Goal: Task Accomplishment & Management: Manage account settings

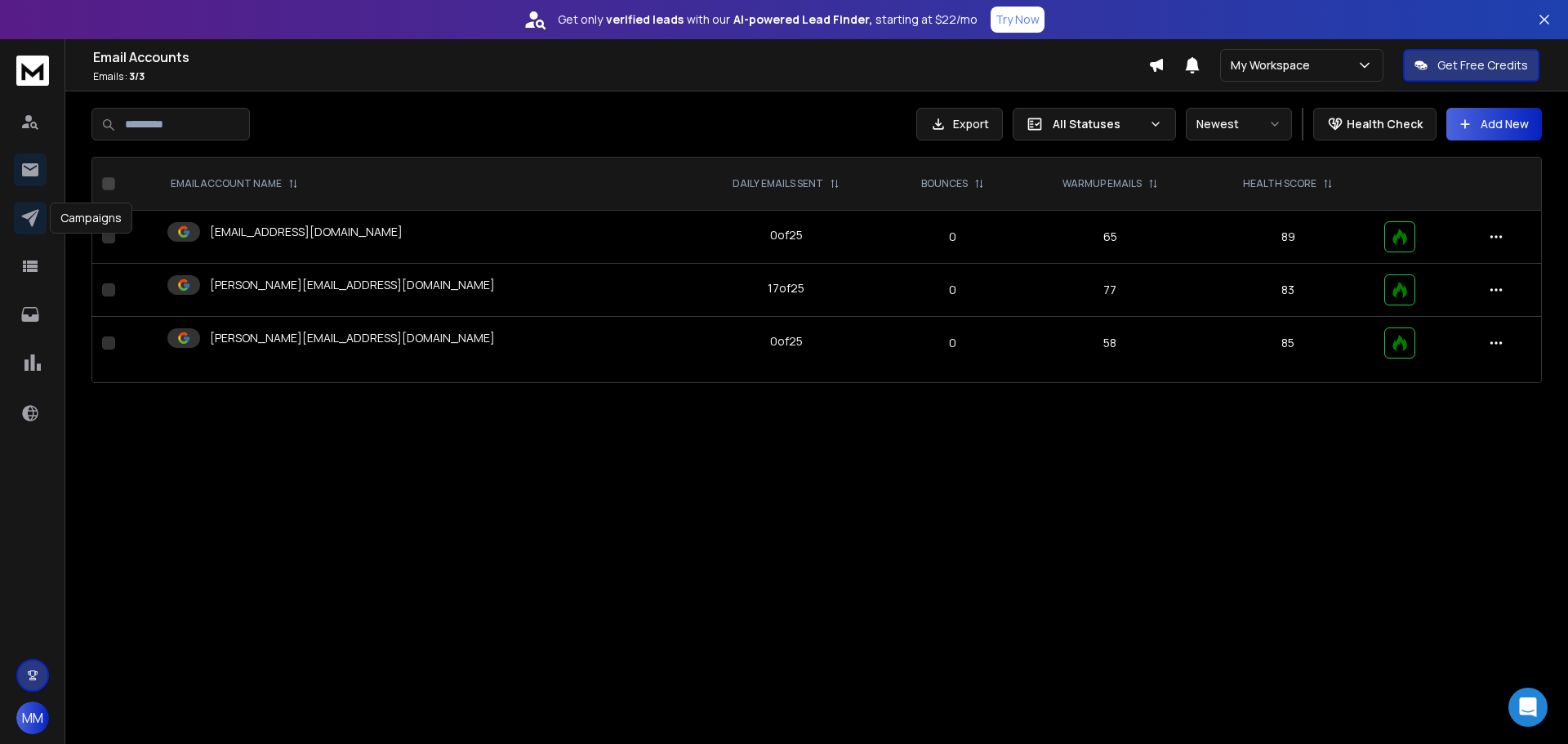
click at [23, 208] on icon at bounding box center [30, 218] width 20 height 20
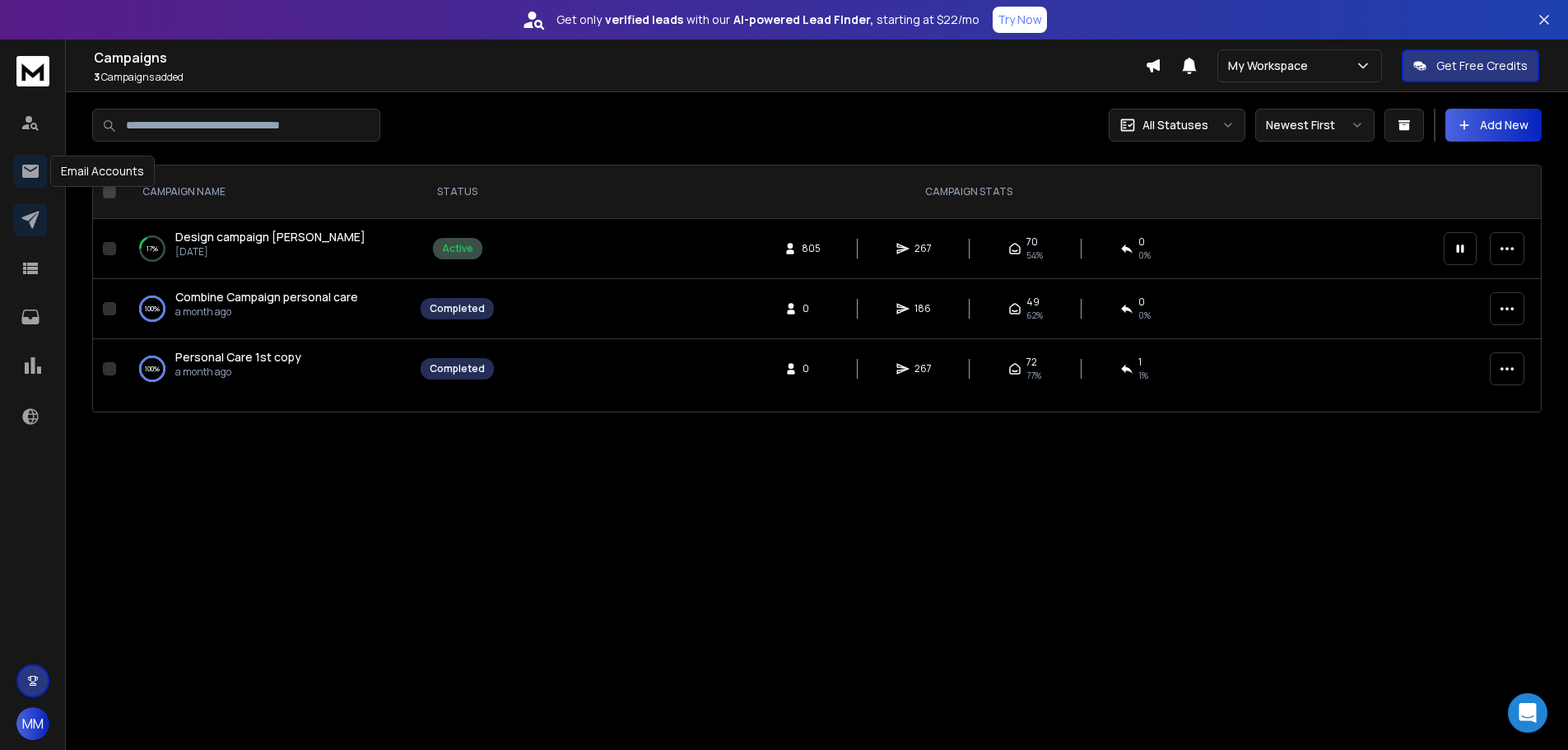
click at [35, 174] on icon at bounding box center [30, 170] width 16 height 13
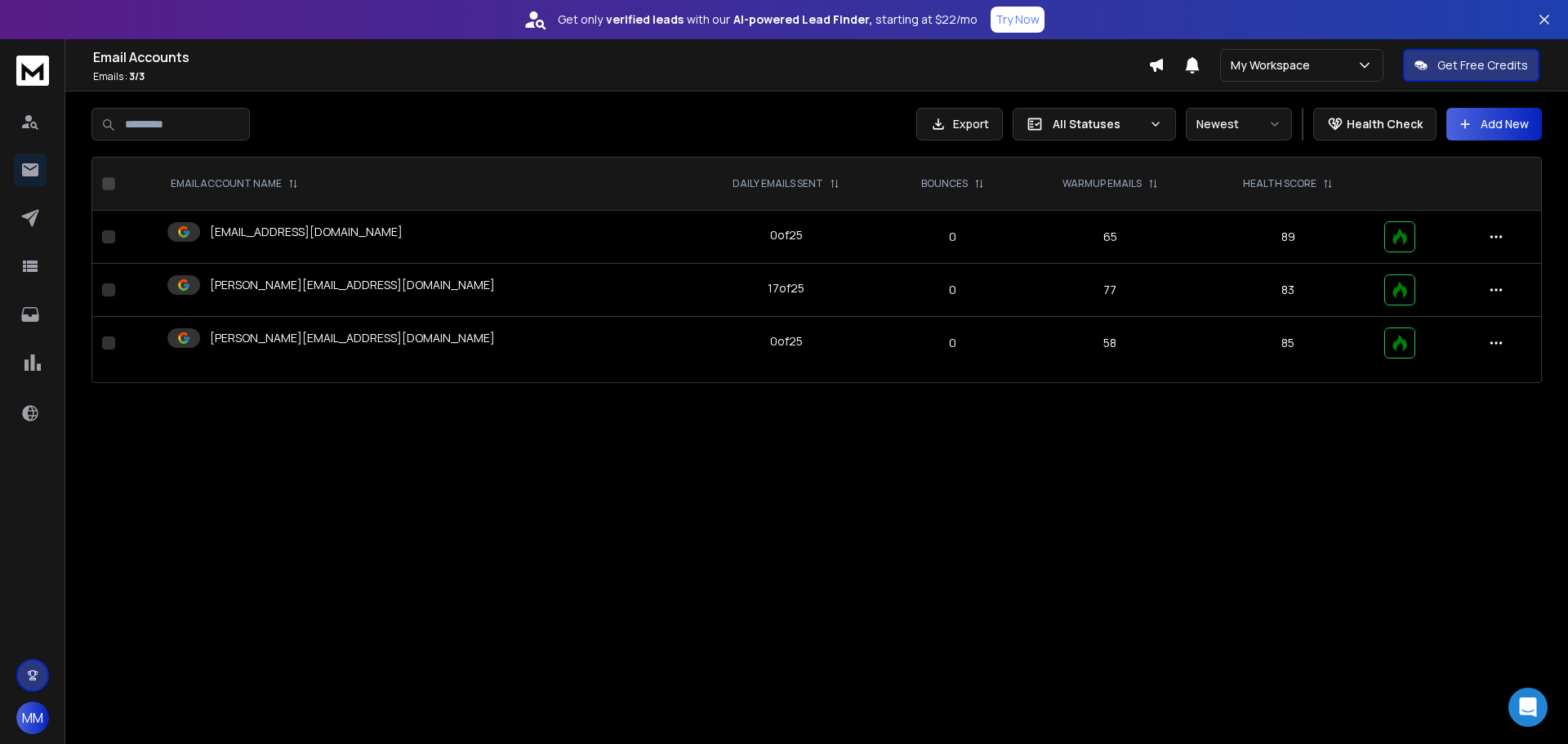
click at [1020, 291] on td "77" at bounding box center [1110, 290] width 183 height 53
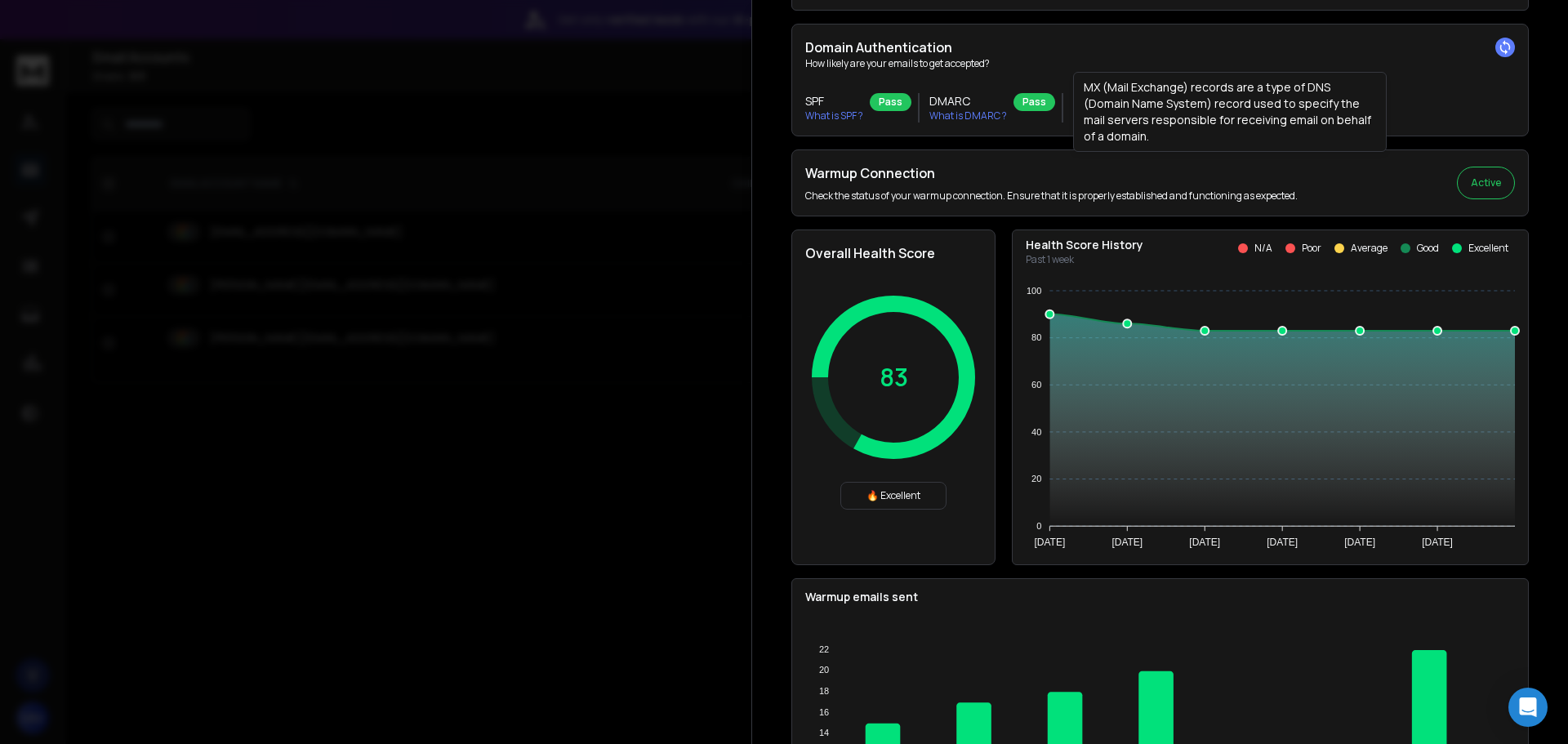
scroll to position [143, 0]
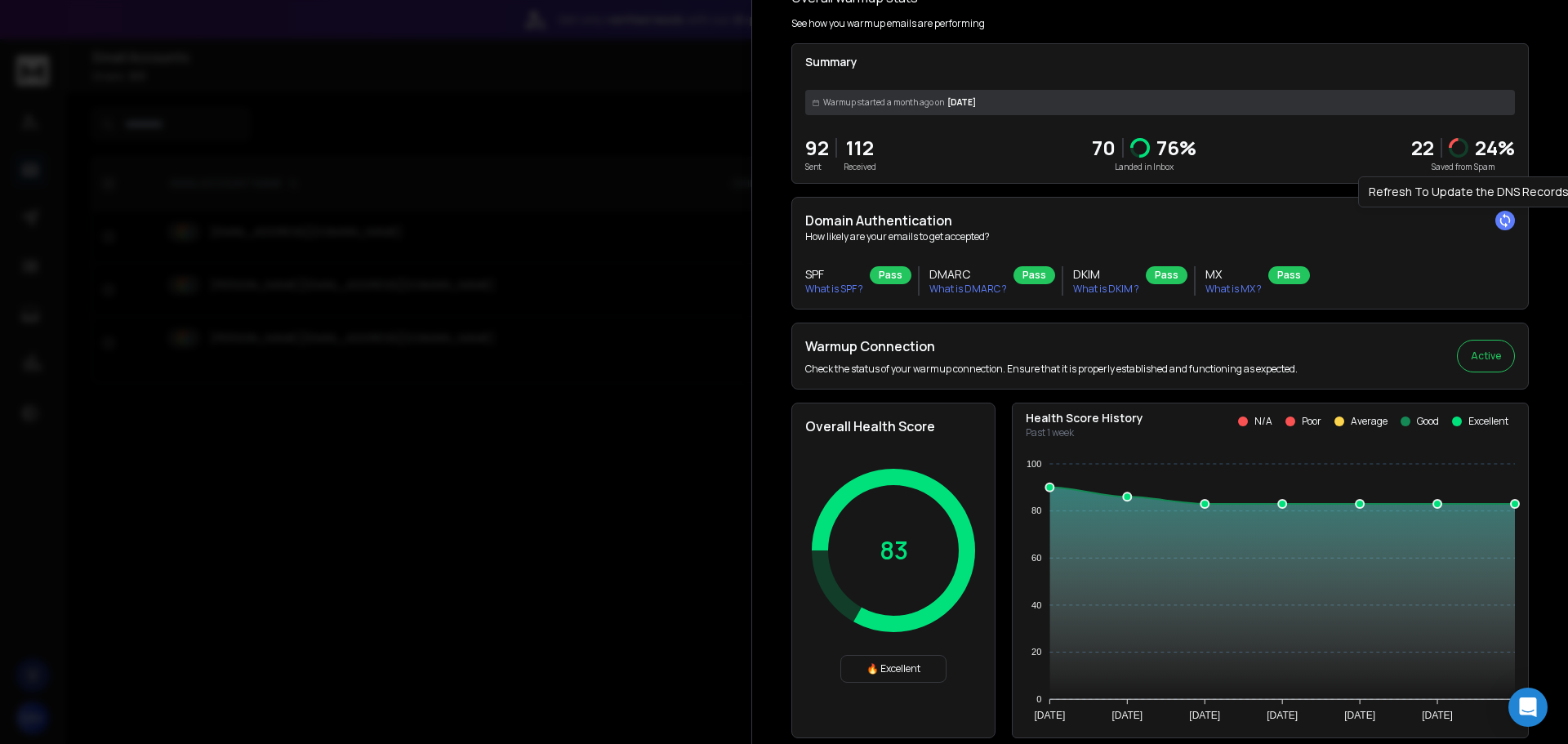
click at [1503, 222] on icon at bounding box center [1506, 221] width 16 height 16
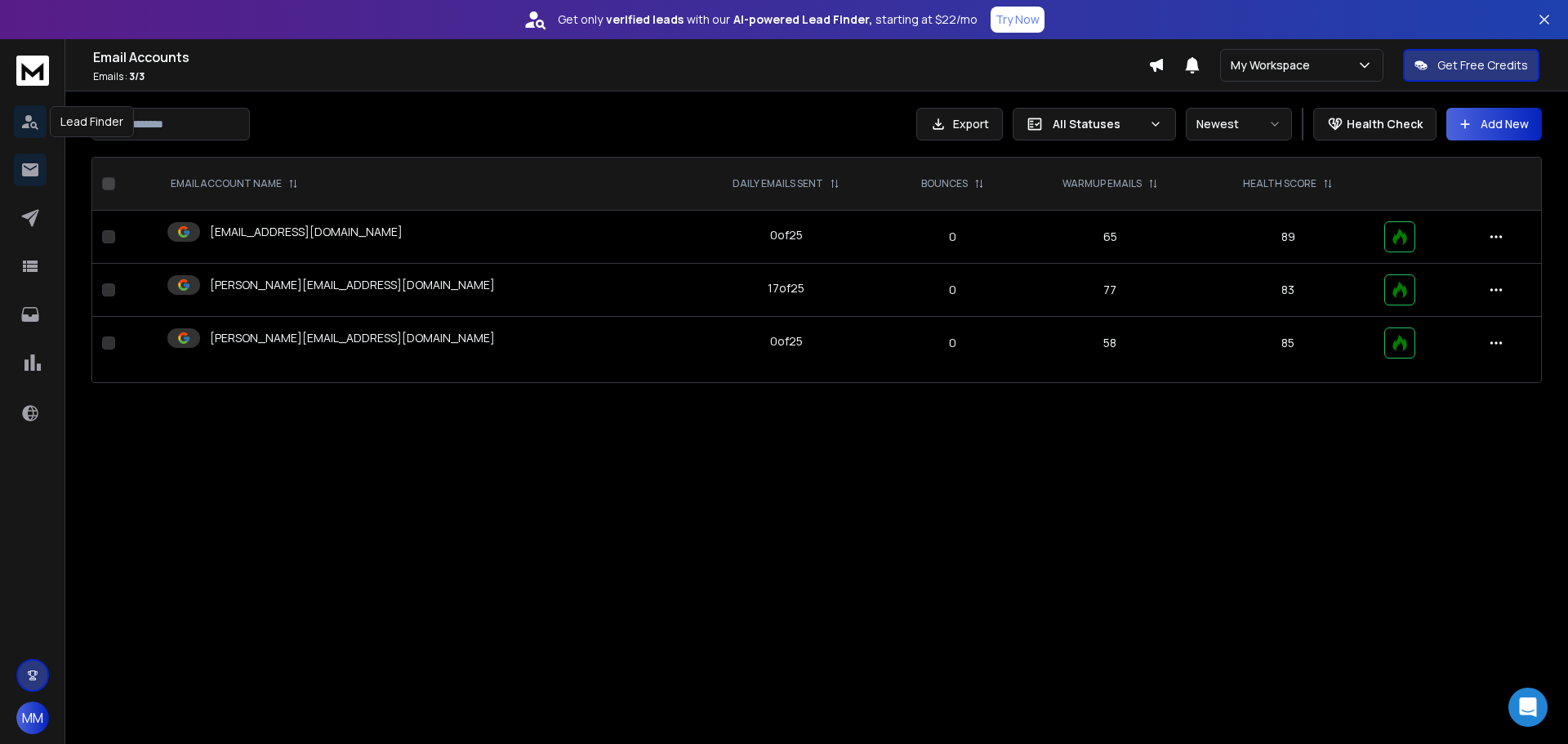
click at [31, 117] on circle at bounding box center [28, 117] width 6 height 6
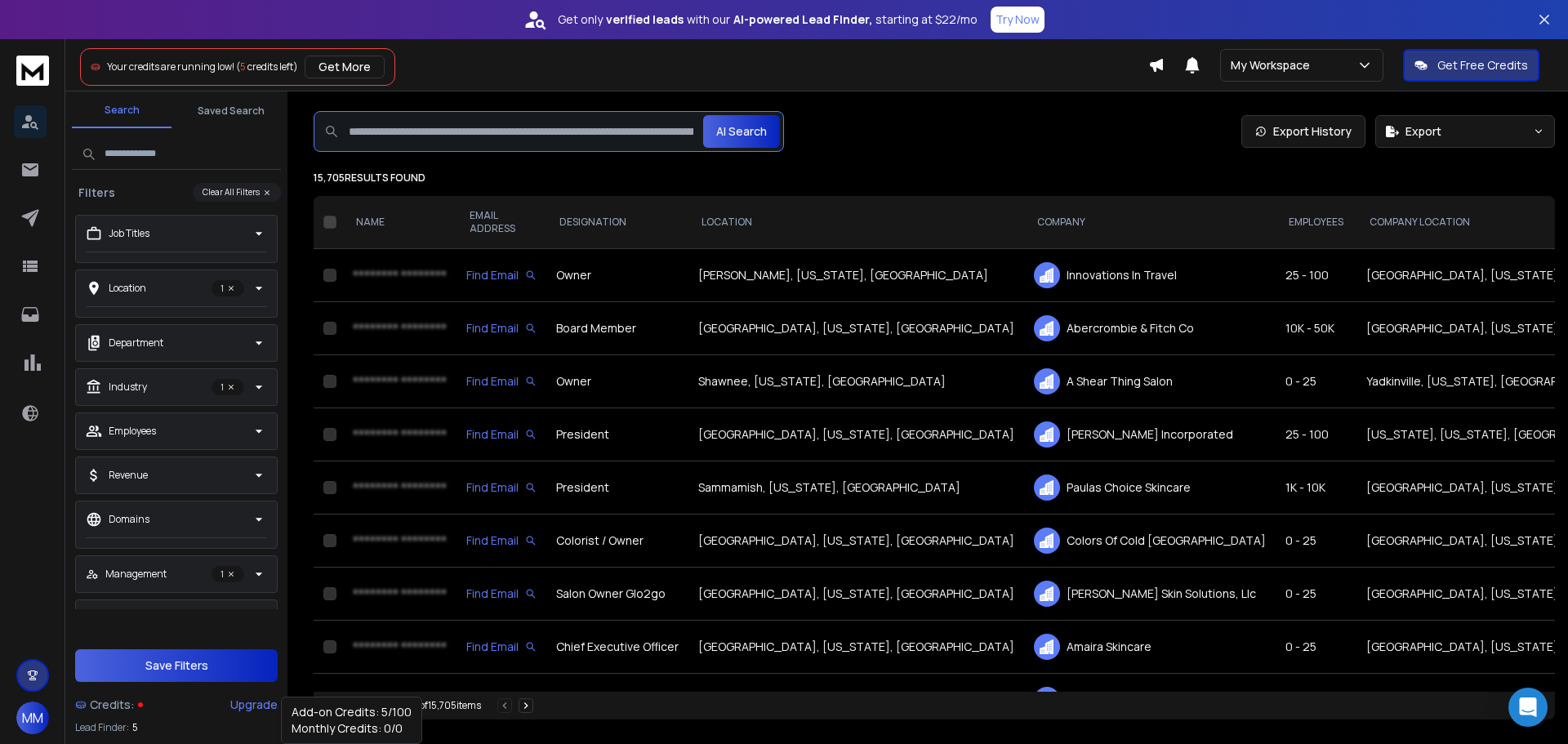
click at [138, 725] on span "5" at bounding box center [135, 727] width 5 height 13
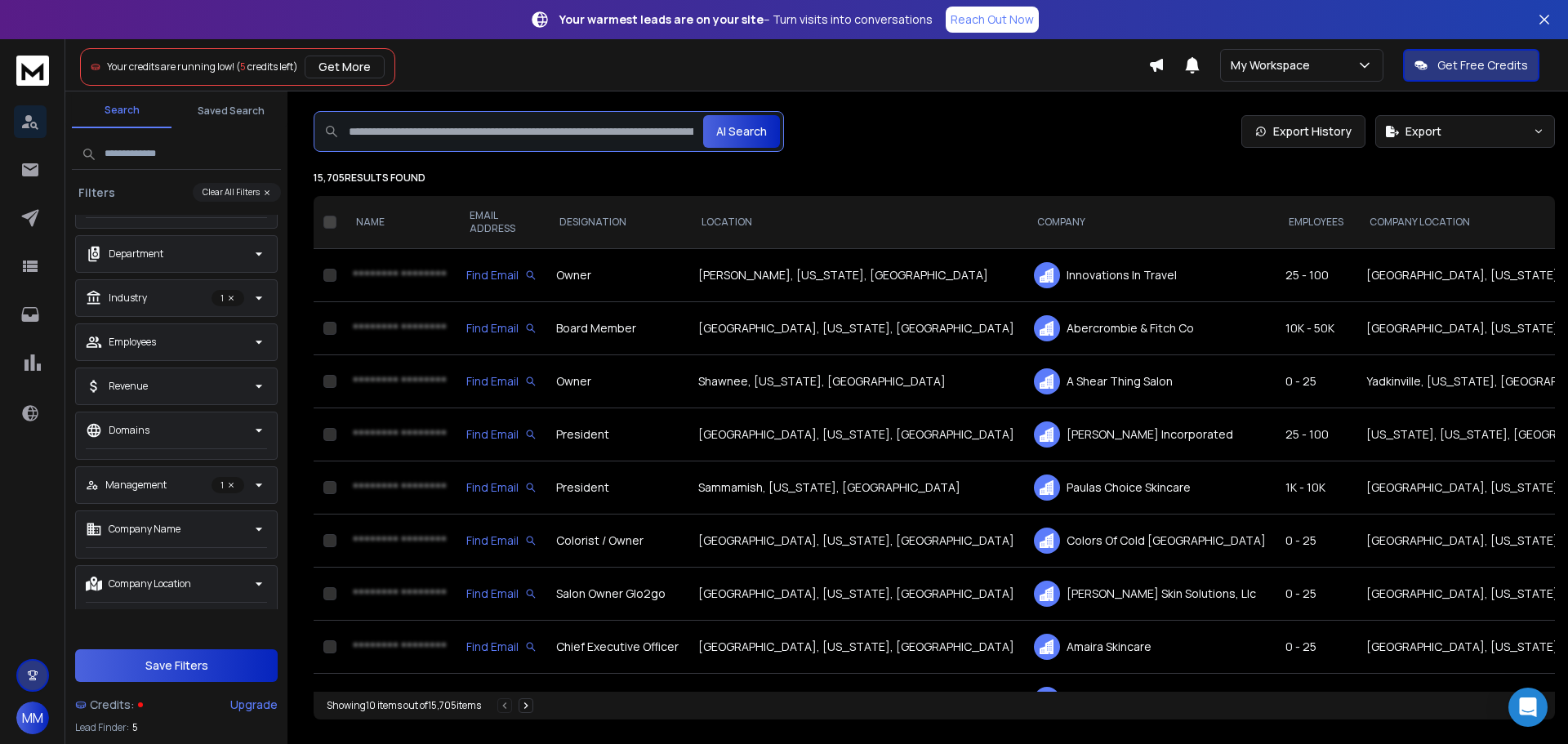
scroll to position [93, 0]
click at [1302, 120] on link "Export History" at bounding box center [1303, 131] width 124 height 33
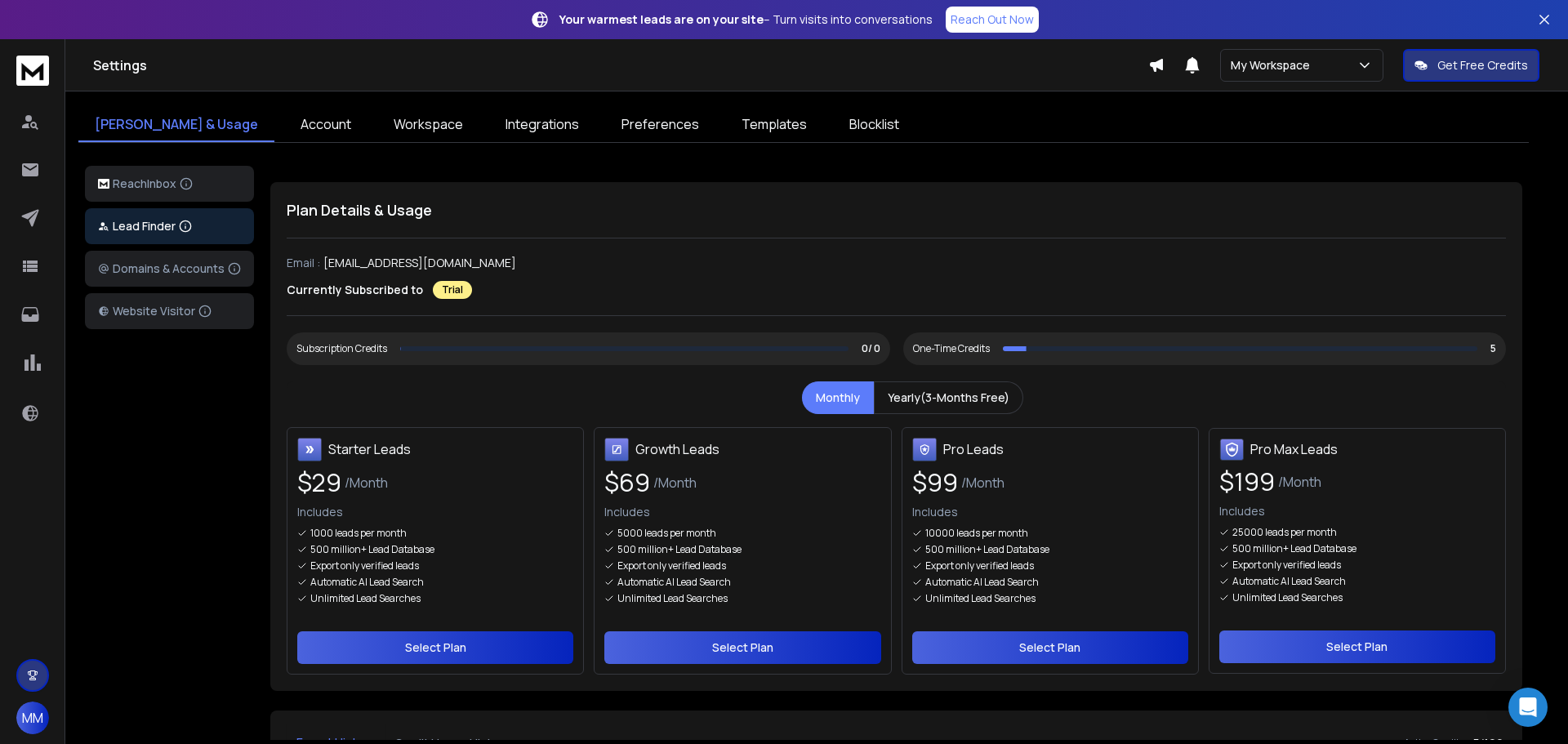
click at [110, 250] on div "ReachInbox Lead Finder Domains & Accounts Website Visitor Plan Details & Usage …" at bounding box center [803, 446] width 1438 height 561
click at [284, 139] on link "Account" at bounding box center [326, 125] width 84 height 35
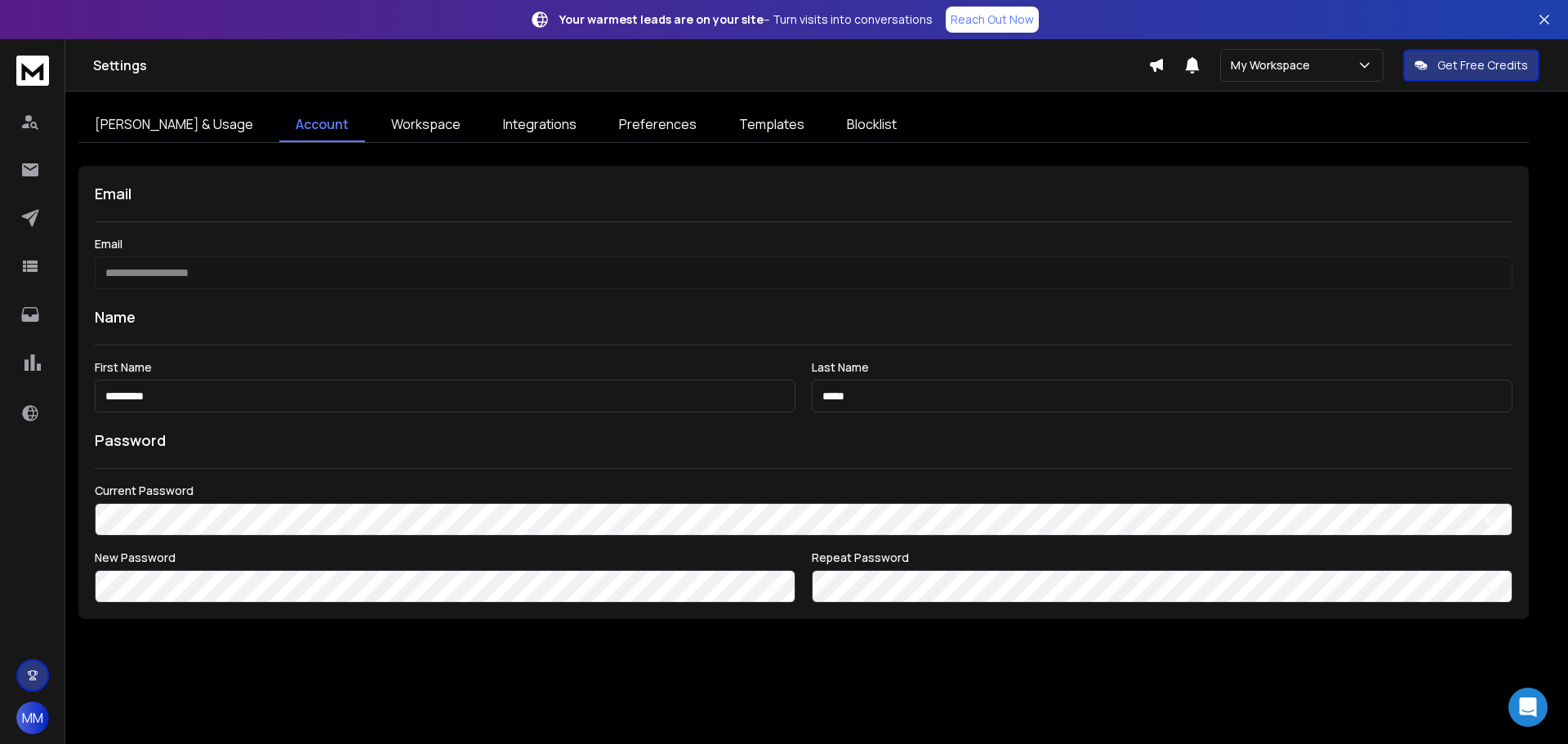
click at [375, 129] on link "Workspace" at bounding box center [426, 125] width 102 height 35
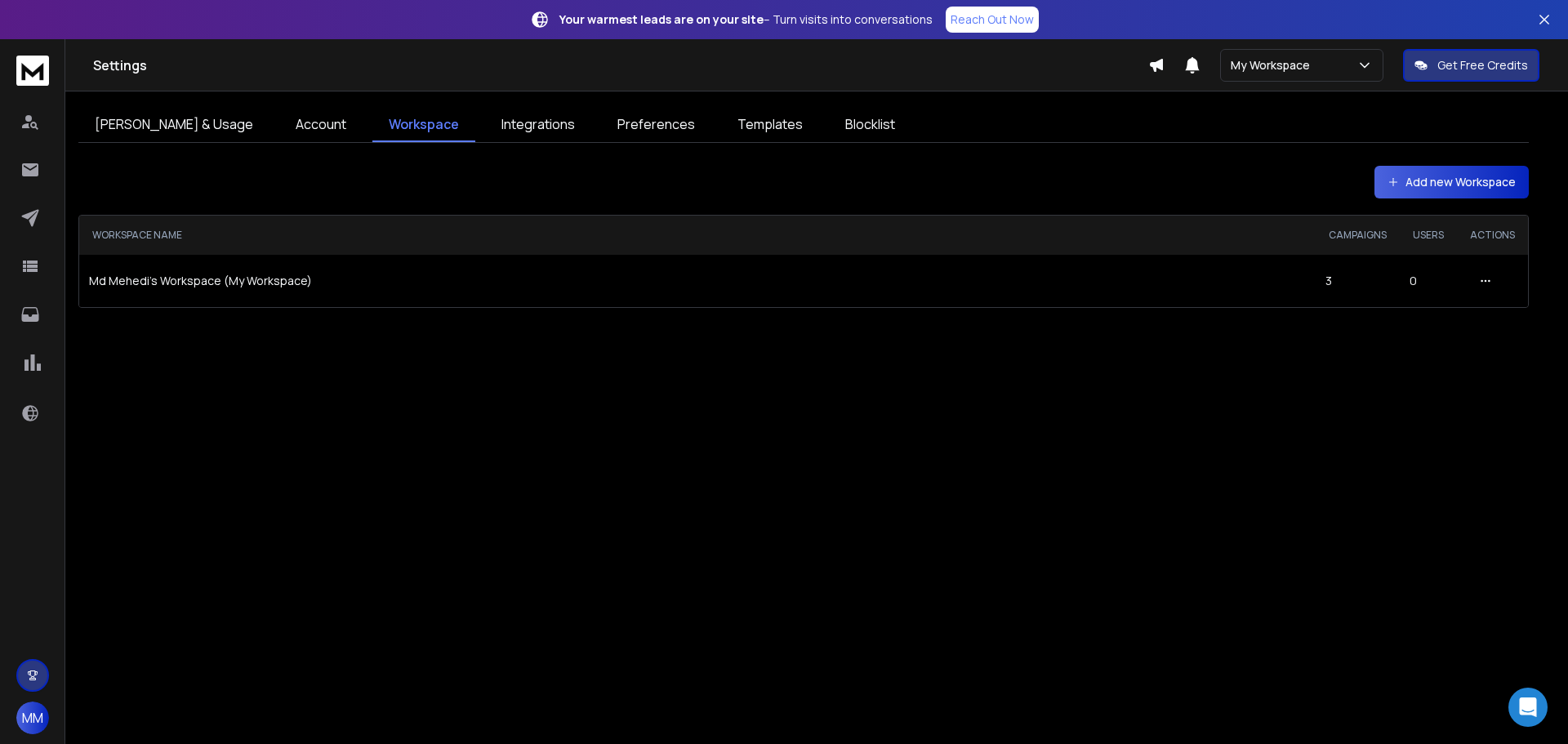
click at [485, 129] on link "Integrations" at bounding box center [538, 125] width 106 height 35
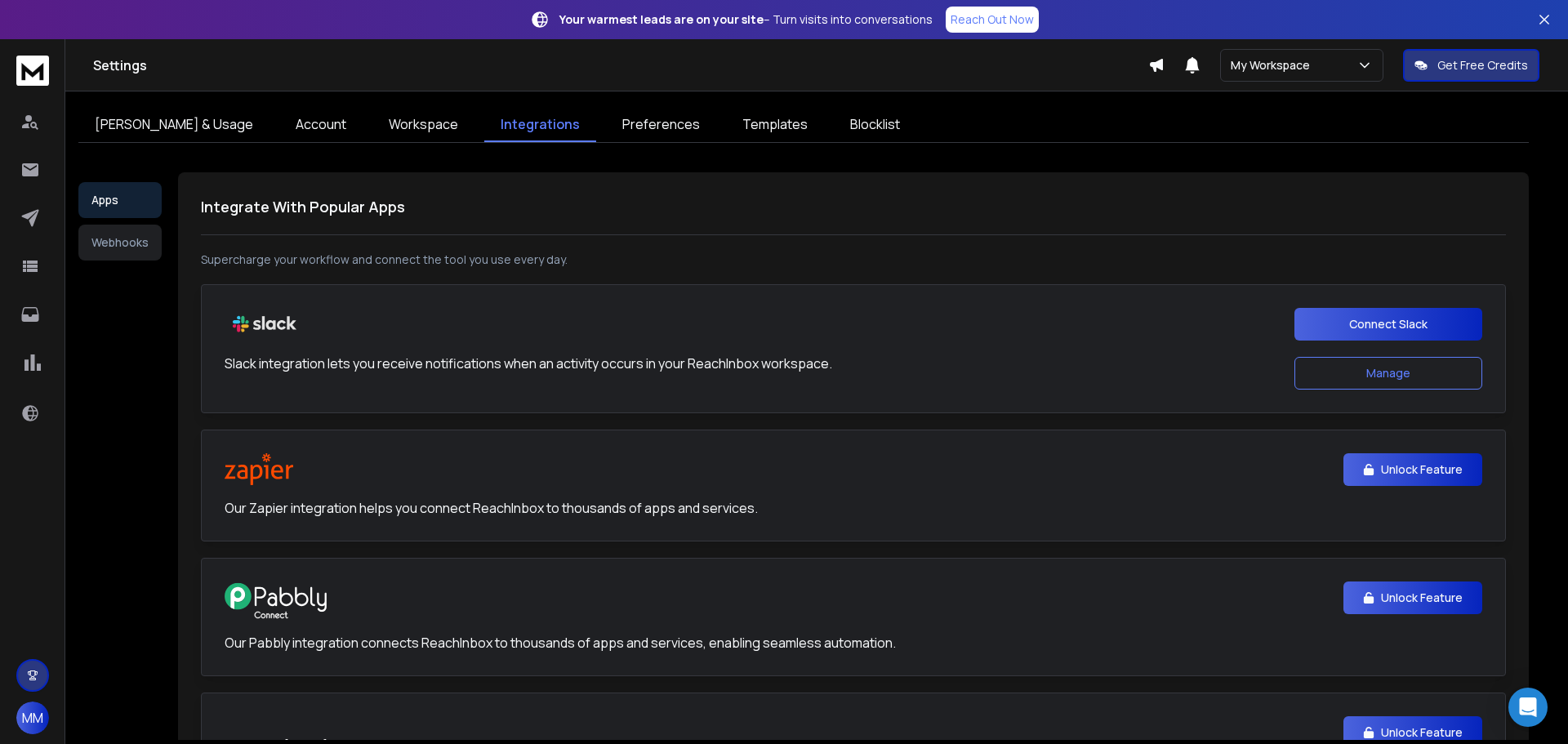
click at [606, 126] on link "Preferences" at bounding box center [662, 125] width 110 height 35
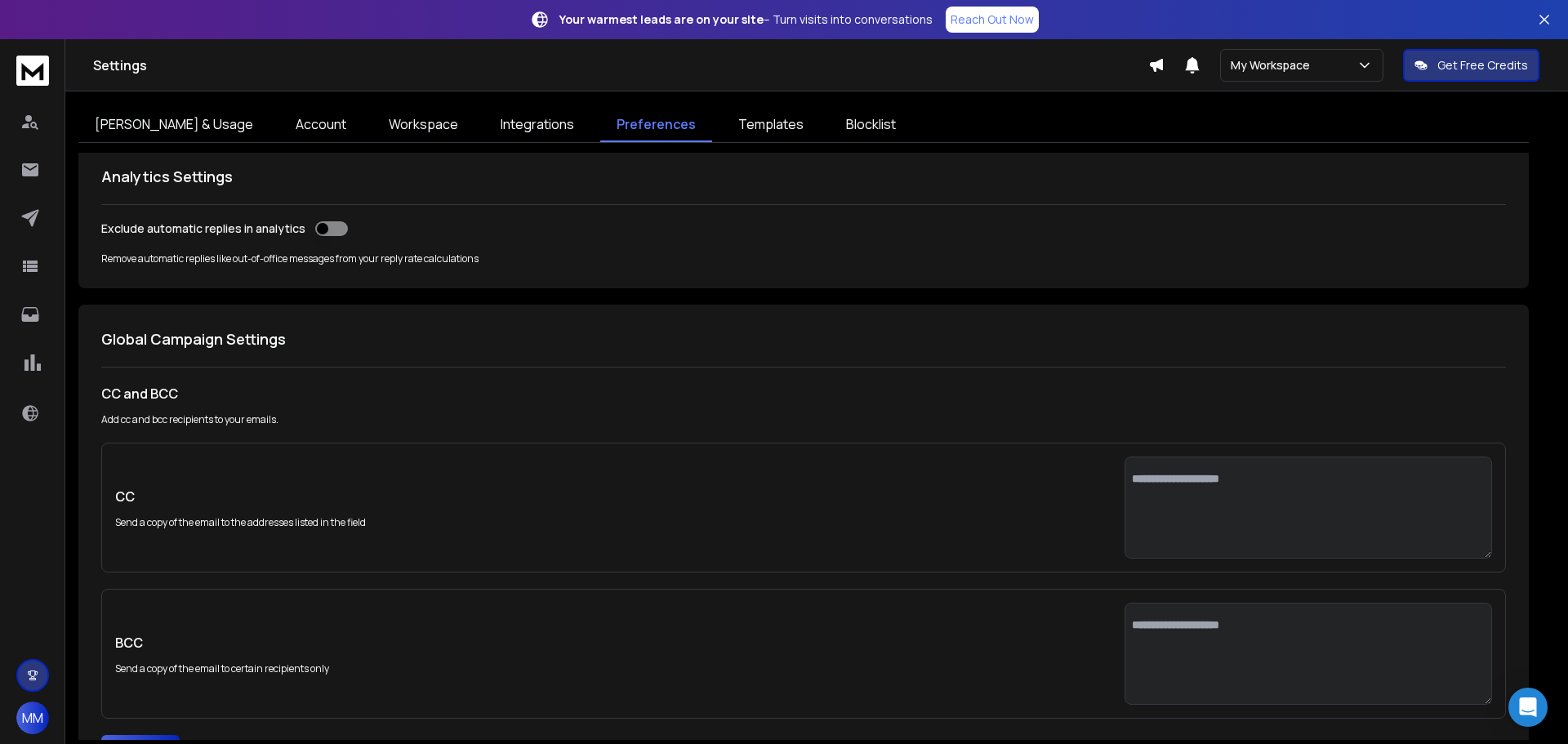
scroll to position [573, 0]
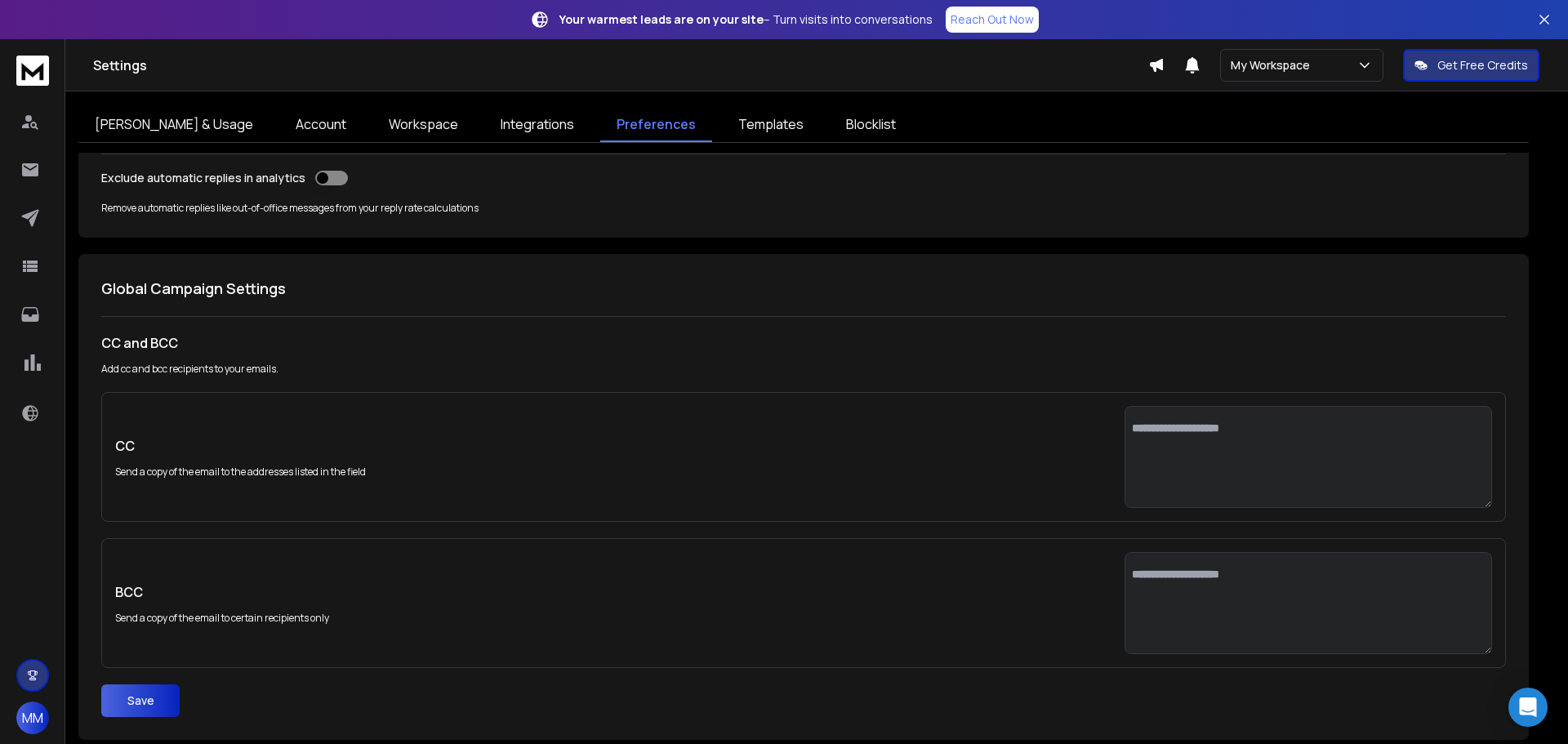
click at [722, 125] on link "Templates" at bounding box center [771, 125] width 98 height 35
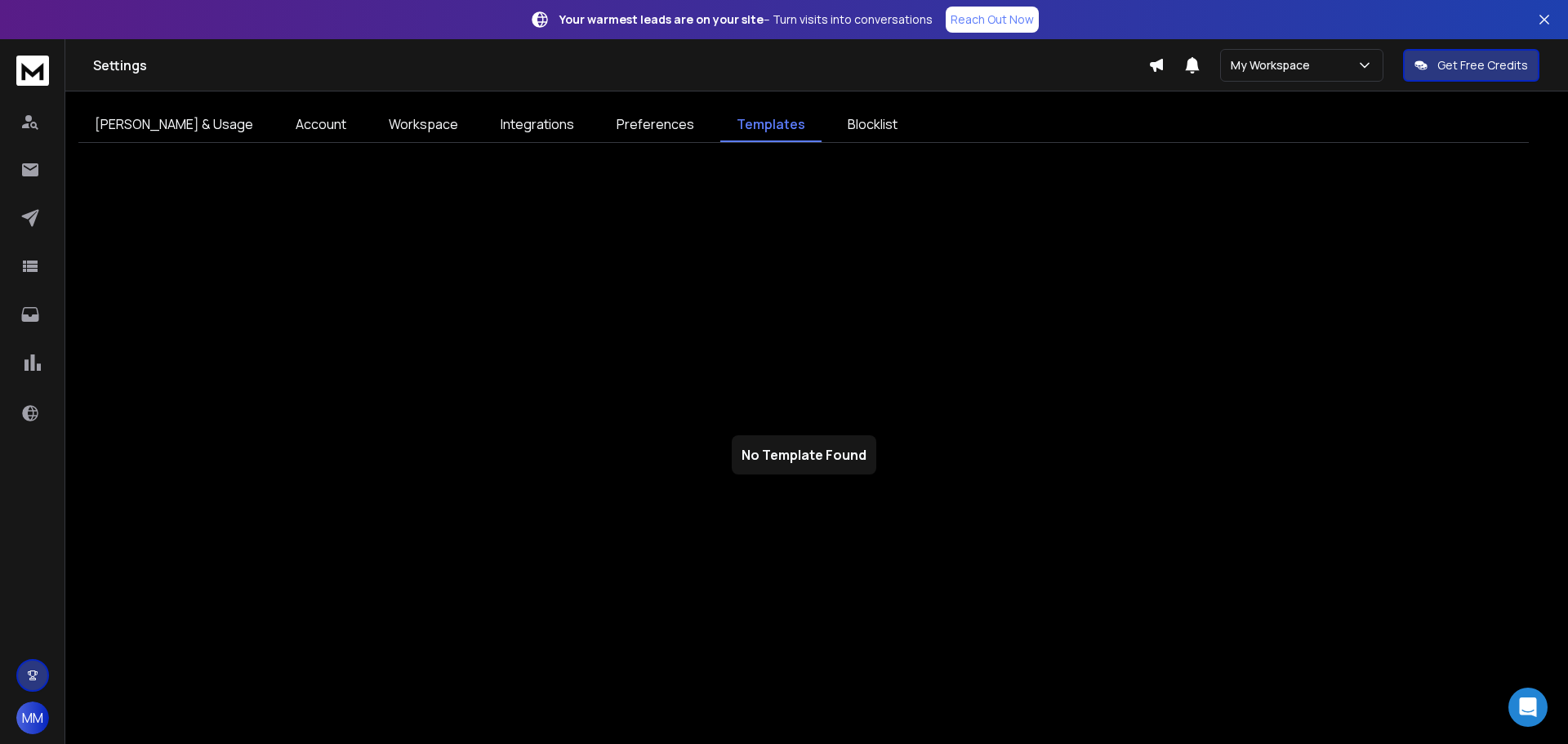
click at [832, 127] on link "Blocklist" at bounding box center [873, 125] width 83 height 35
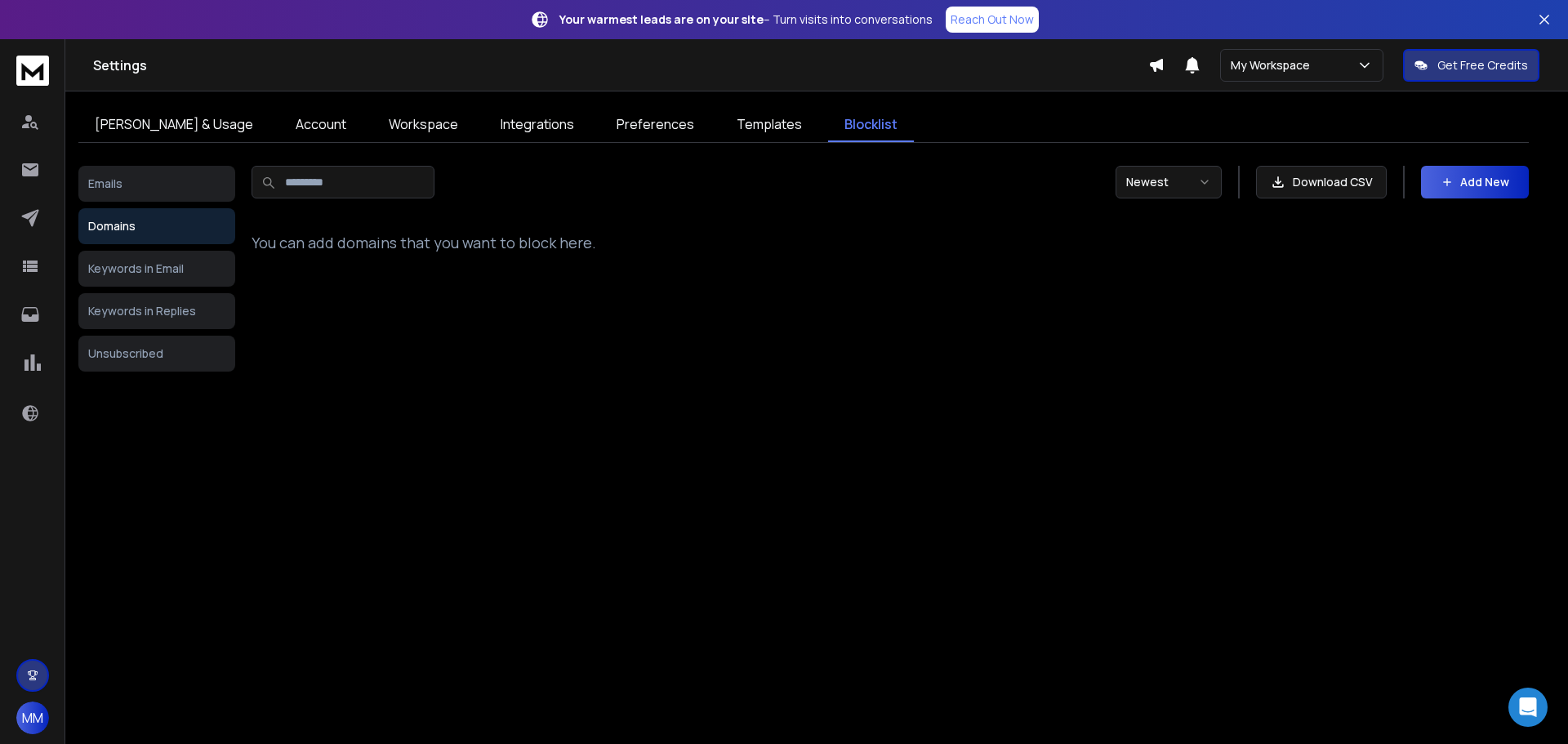
click at [104, 219] on button "Domains" at bounding box center [157, 226] width 157 height 36
click at [145, 260] on email "Keywords in Email" at bounding box center [157, 269] width 157 height 36
click at [170, 317] on replies "Keywords in Replies" at bounding box center [157, 311] width 157 height 36
click at [161, 375] on div "Emails Domains Keywords in Email Keywords in Replies Unsubscribed Newest Downlo…" at bounding box center [803, 446] width 1450 height 561
click at [16, 173] on link at bounding box center [30, 169] width 33 height 33
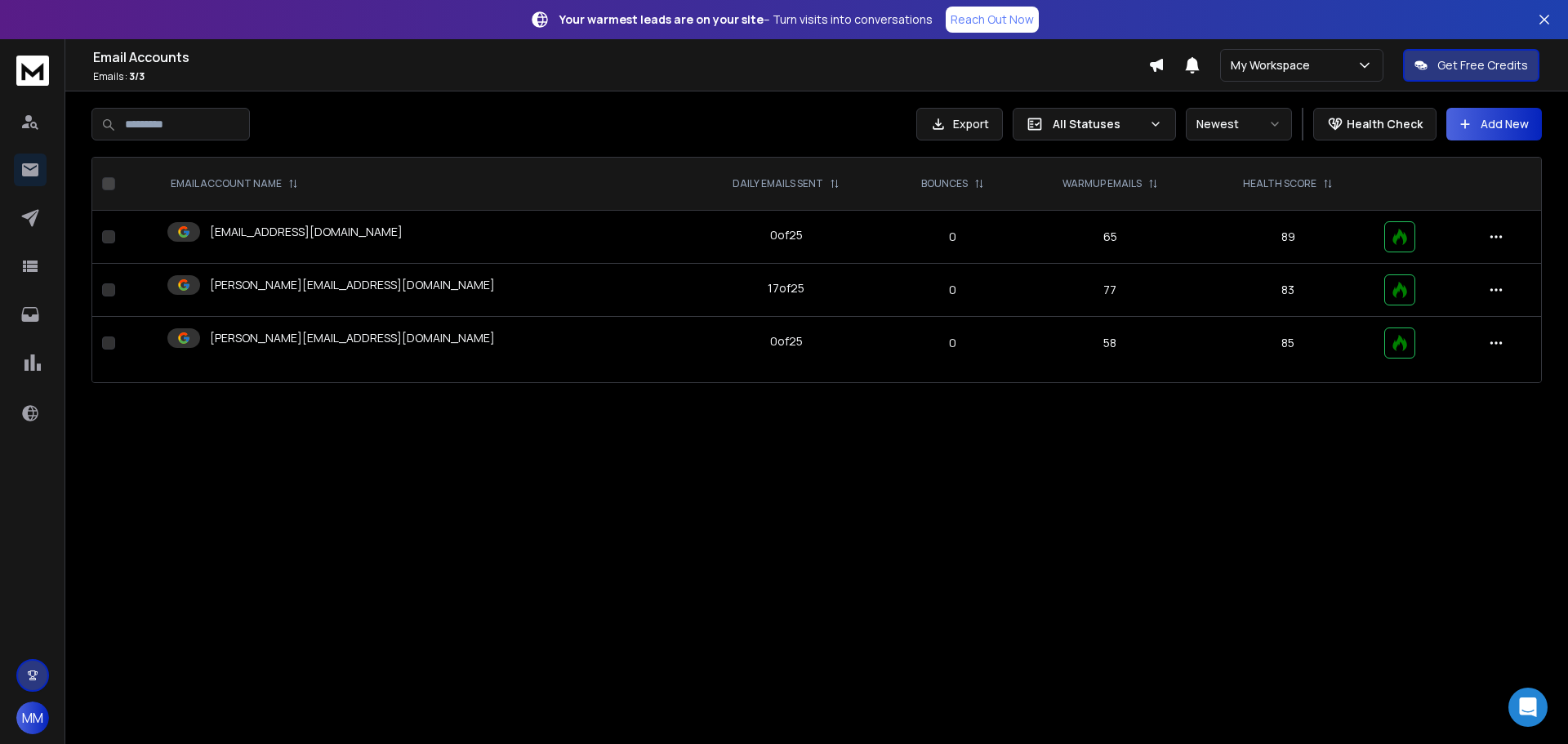
click at [715, 297] on td "17 of 25" at bounding box center [786, 285] width 199 height 43
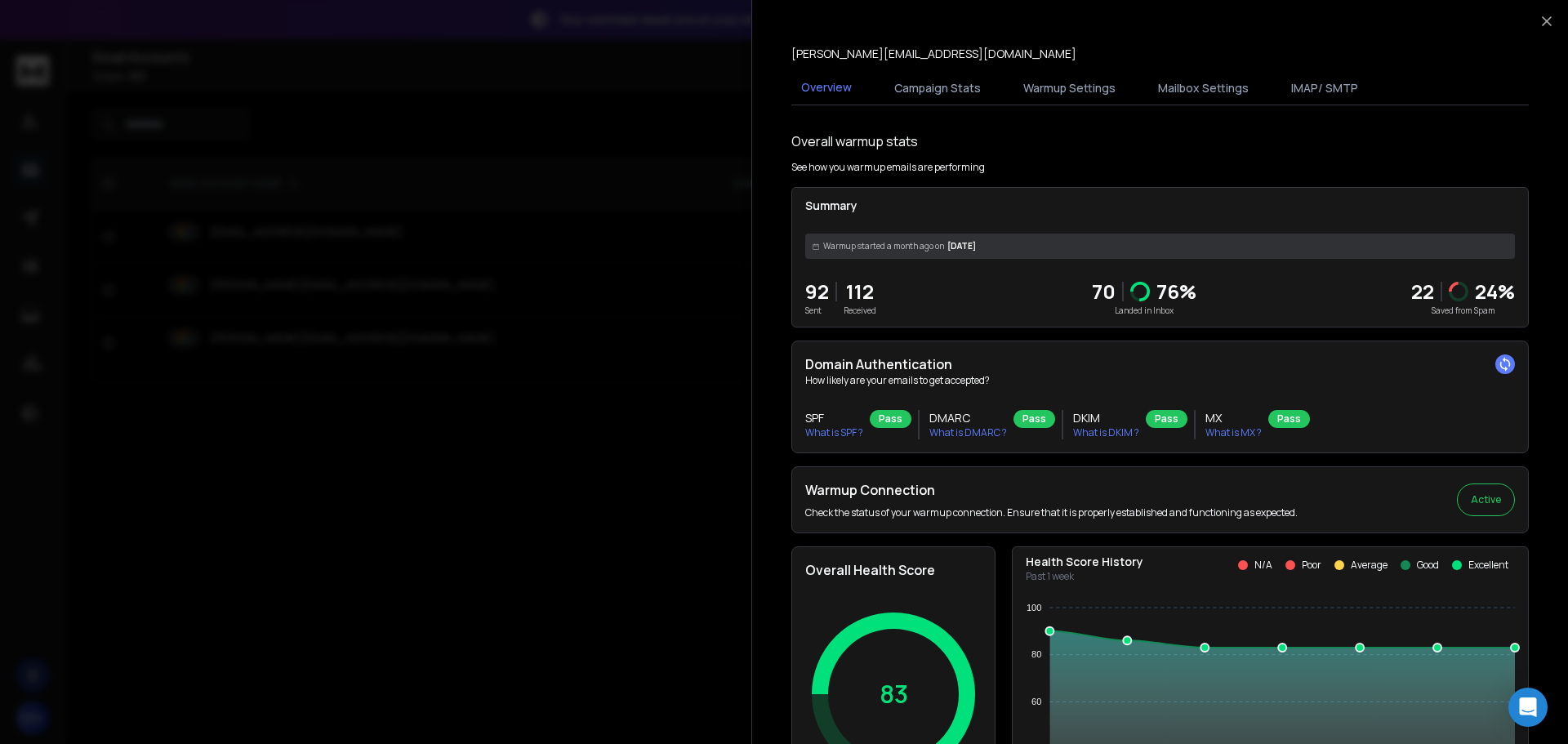
drag, startPoint x: 356, startPoint y: 636, endPoint x: 287, endPoint y: 594, distance: 80.8
click at [348, 628] on div at bounding box center [784, 372] width 1568 height 744
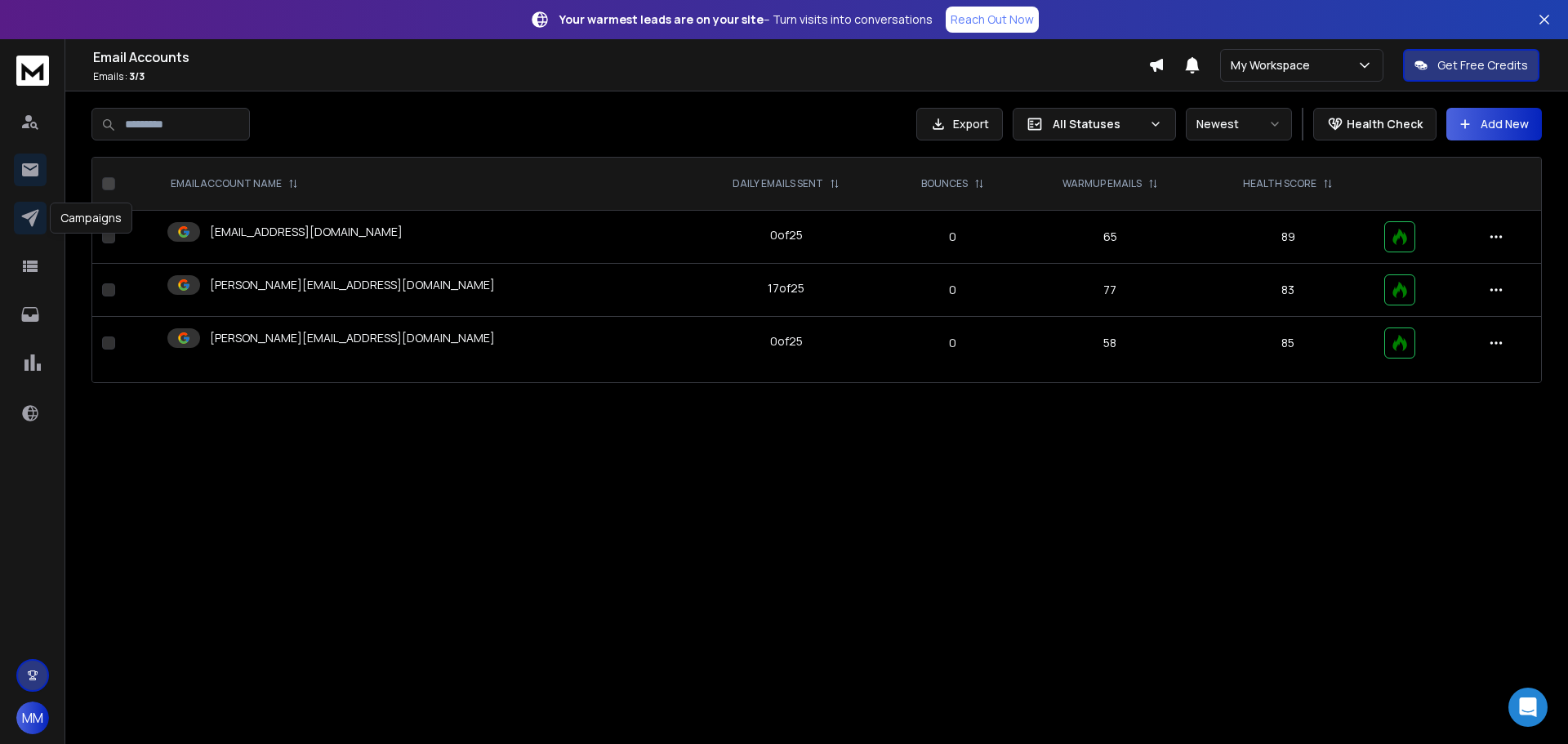
click at [34, 227] on icon at bounding box center [30, 218] width 20 height 20
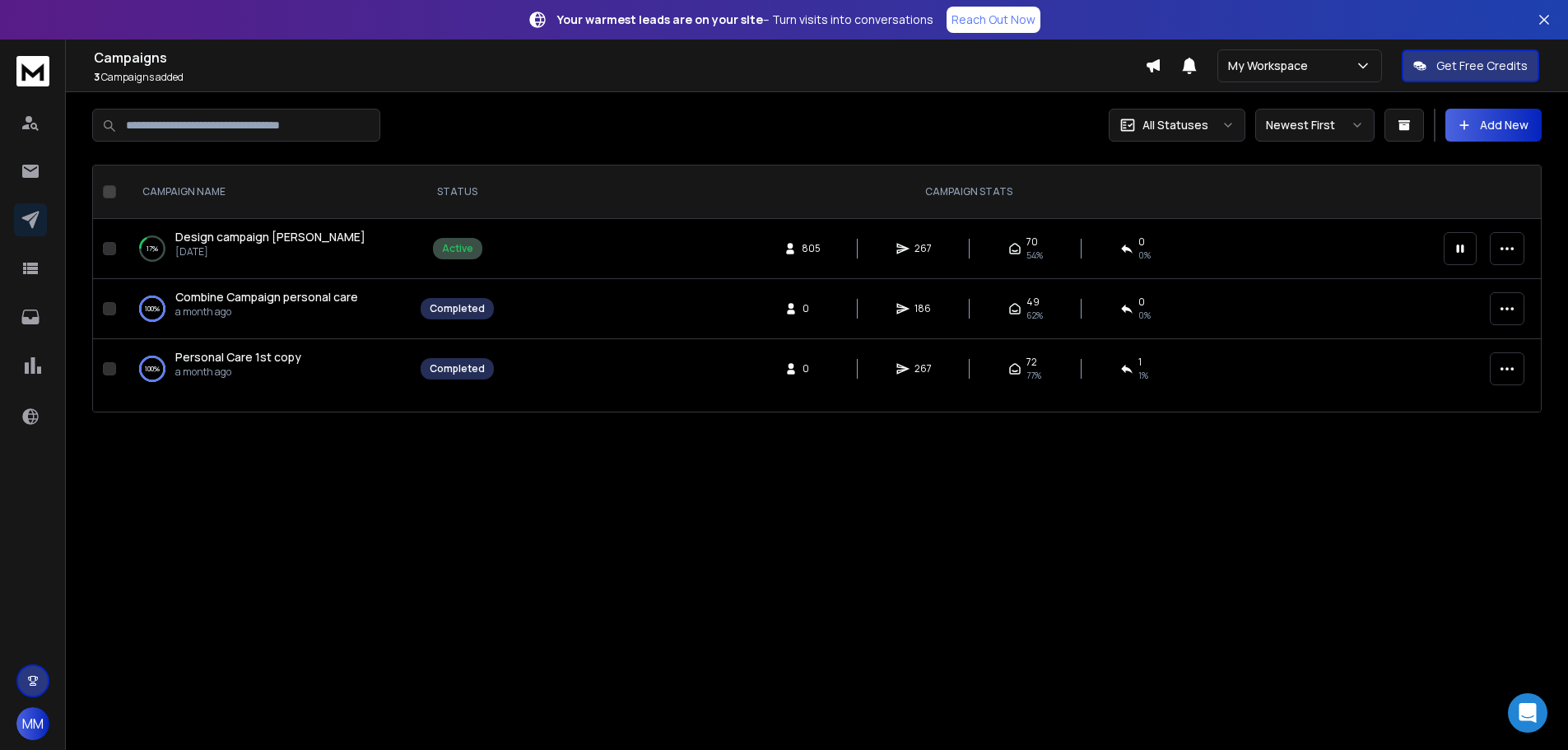
click at [236, 244] on link "Design campaign [PERSON_NAME]" at bounding box center [270, 237] width 190 height 16
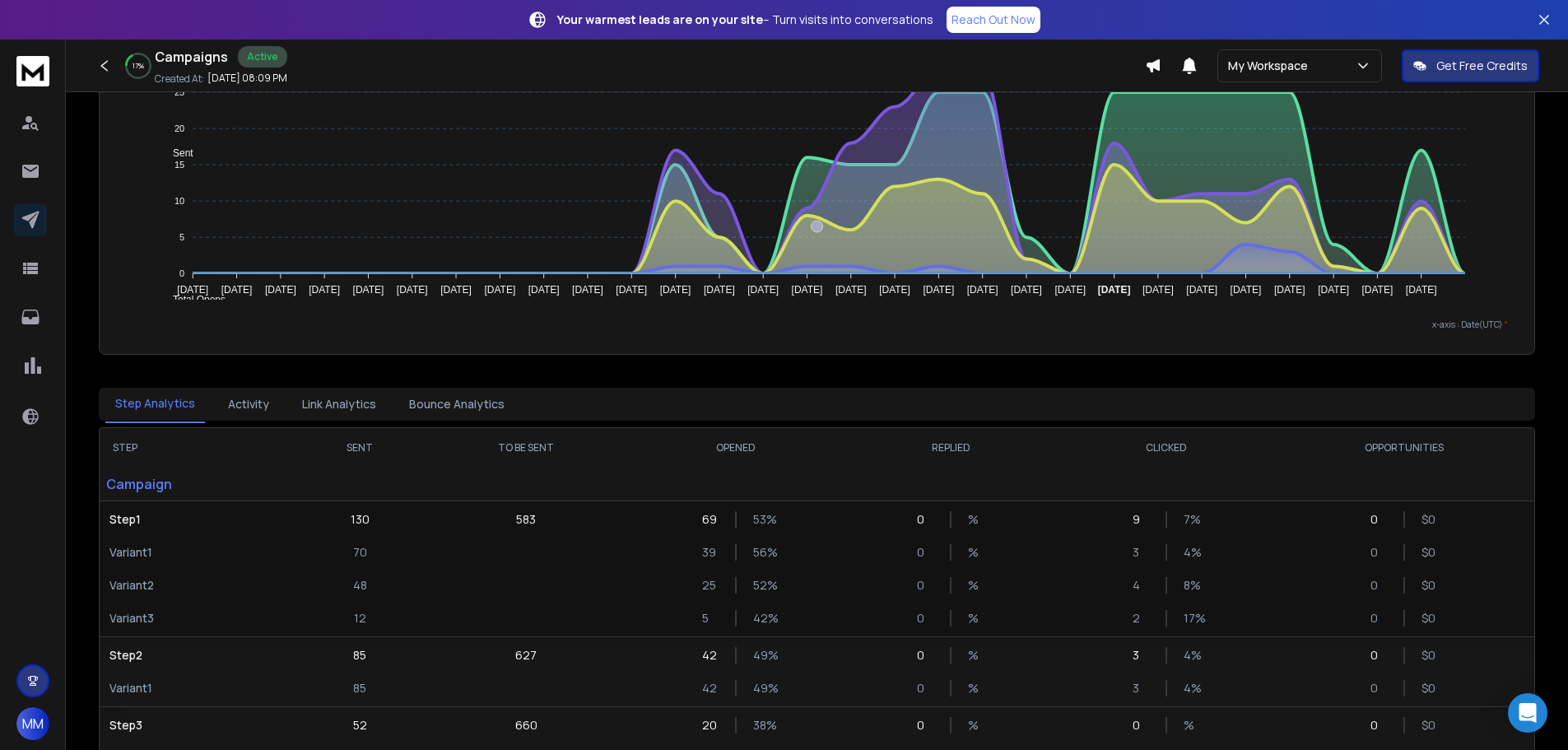
scroll to position [524, 0]
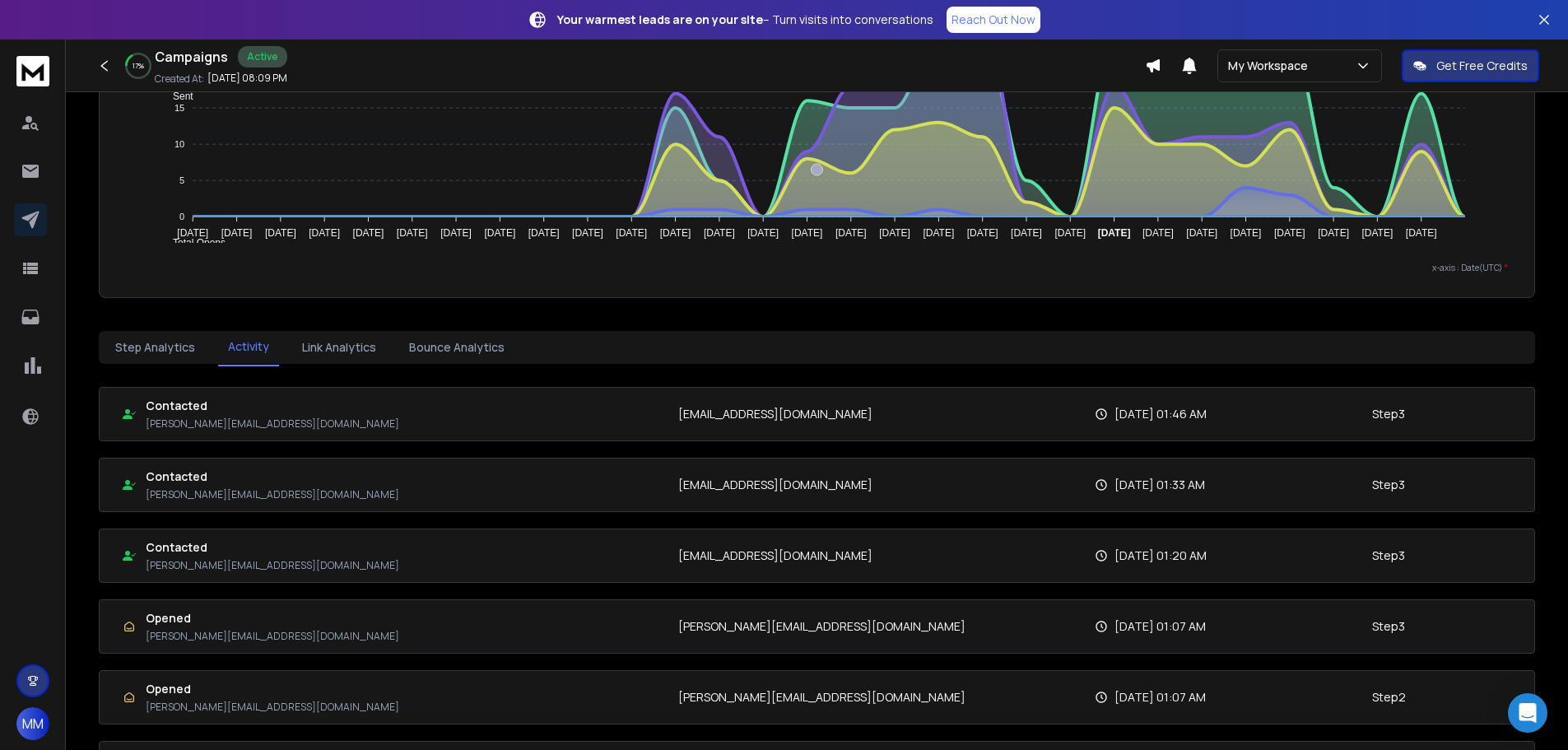
click at [233, 344] on button "Activity" at bounding box center [248, 347] width 61 height 38
click at [315, 348] on button "Link Analytics" at bounding box center [339, 347] width 94 height 36
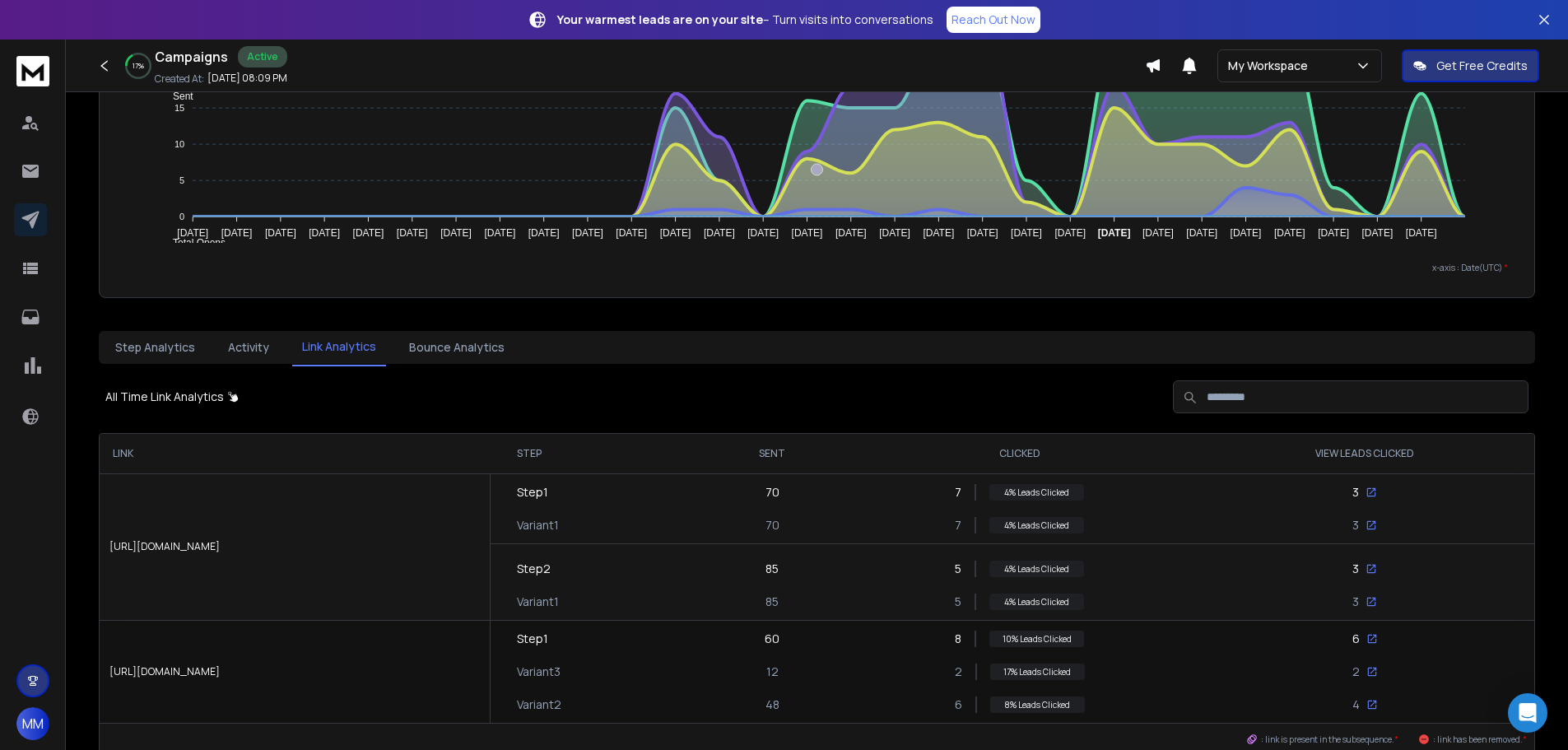
scroll to position [560, 0]
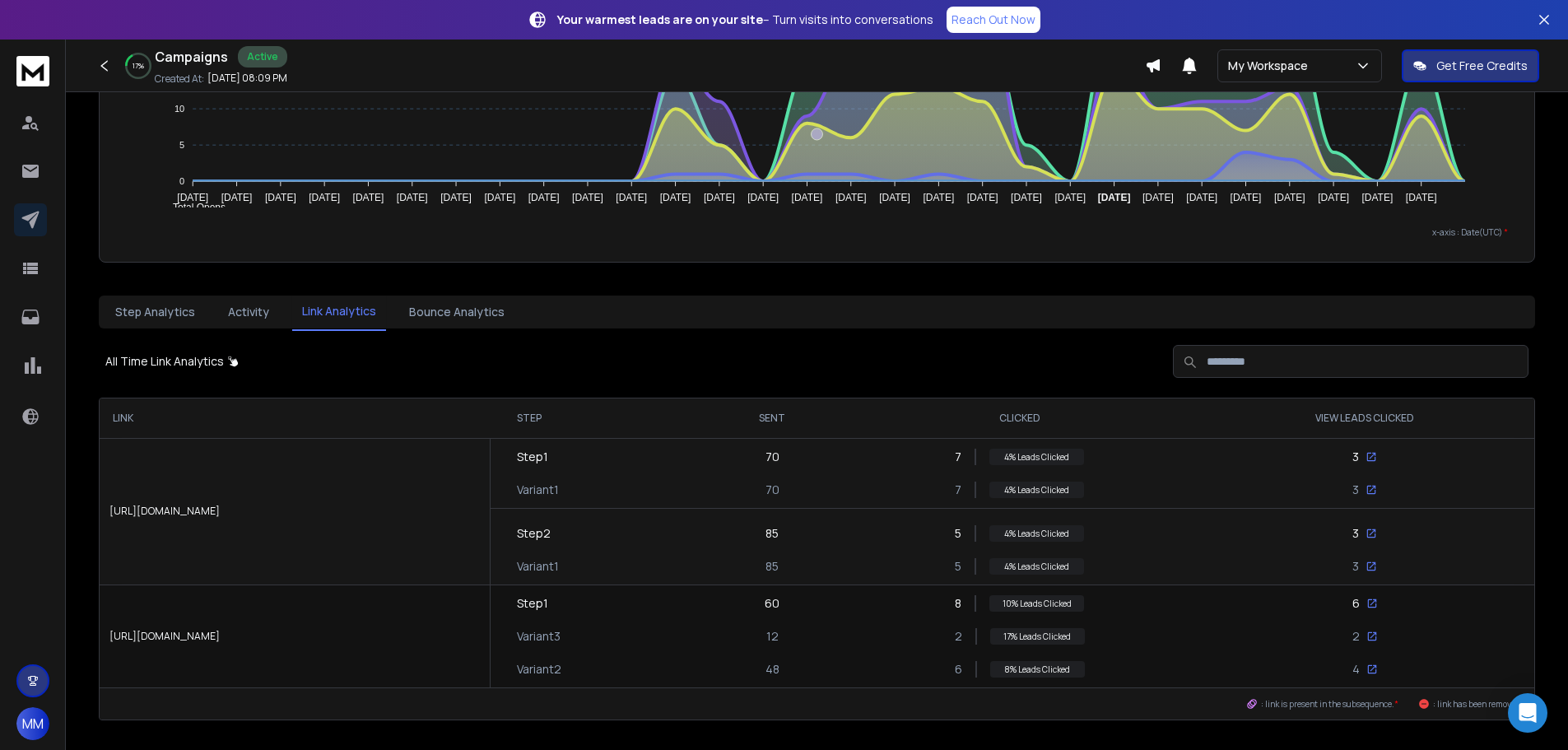
click at [237, 632] on p "https://www.behance.net/meheditwcm" at bounding box center [294, 636] width 370 height 13
